Goal: Task Accomplishment & Management: Manage account settings

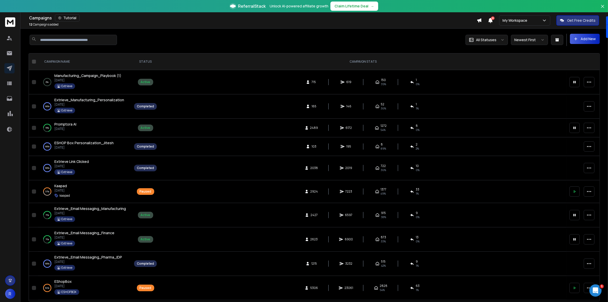
click at [92, 76] on span "Manufacturing_Campaign_Playbook (1)" at bounding box center [87, 75] width 67 height 5
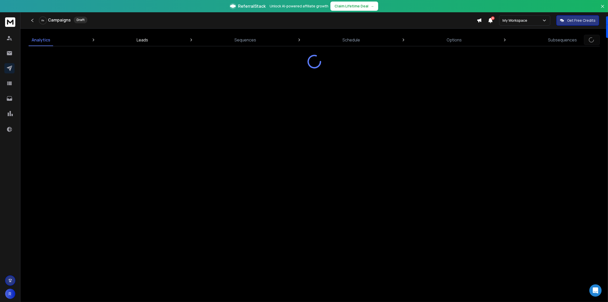
click at [137, 41] on p "Leads" at bounding box center [142, 40] width 11 height 6
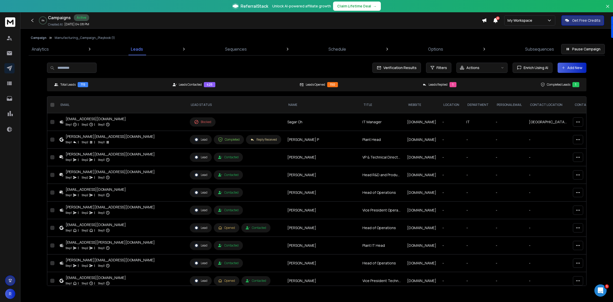
click at [571, 67] on button "Add New" at bounding box center [572, 68] width 29 height 10
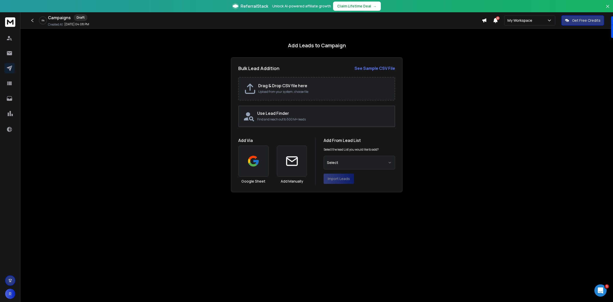
click at [281, 92] on p "Upload from your system, choose file" at bounding box center [323, 92] width 131 height 4
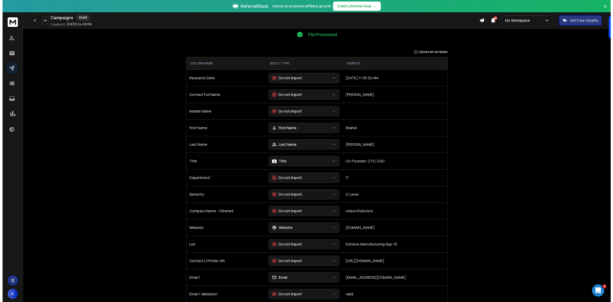
scroll to position [96, 0]
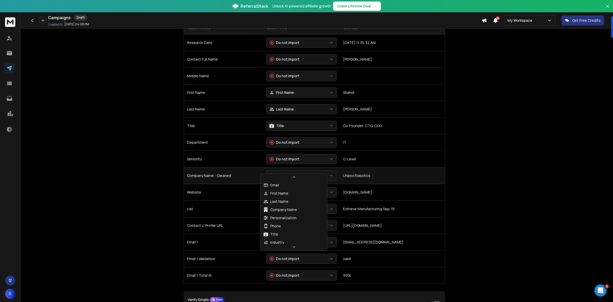
click at [290, 173] on div "Do not import" at bounding box center [285, 175] width 30 height 5
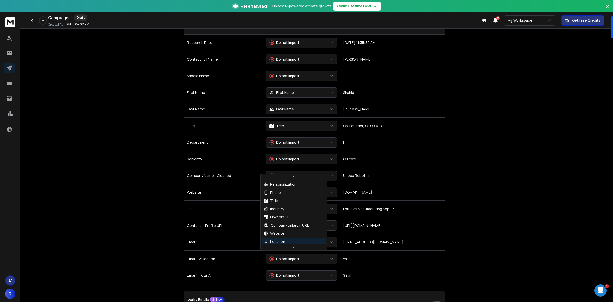
scroll to position [20, 0]
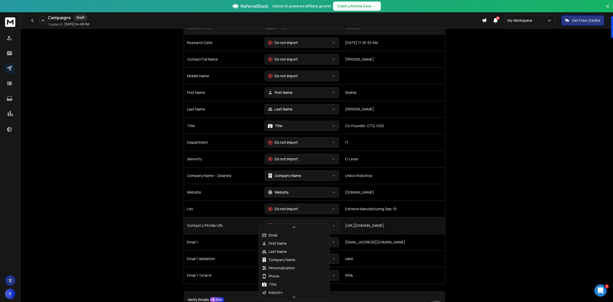
click at [276, 223] on div "Do not import" at bounding box center [283, 225] width 30 height 5
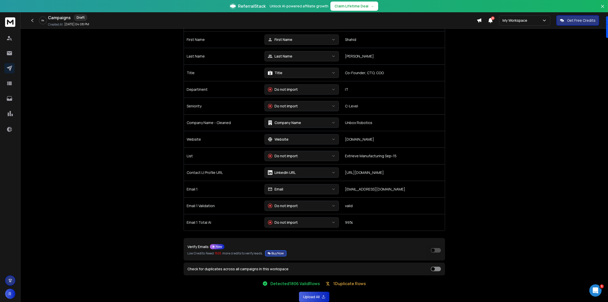
scroll to position [149, 0]
click at [313, 291] on button "Upload All" at bounding box center [314, 296] width 30 height 10
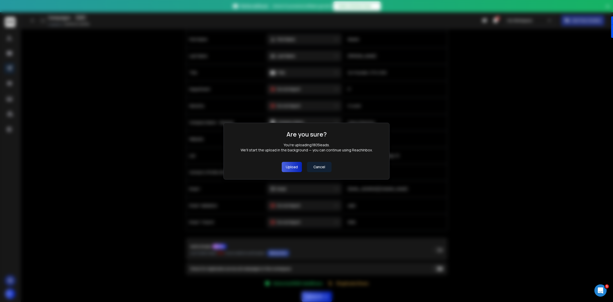
click at [292, 168] on button "Upload" at bounding box center [292, 167] width 20 height 10
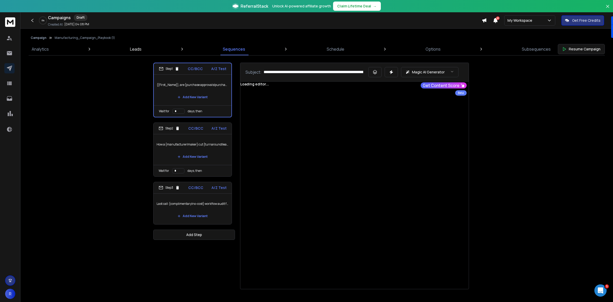
click at [136, 49] on p "Leads" at bounding box center [135, 49] width 11 height 6
